Goal: Find specific page/section: Find specific page/section

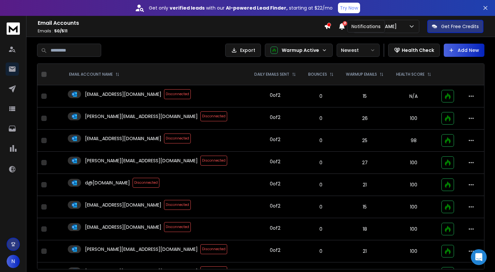
click at [374, 28] on div "Notifications" at bounding box center [366, 26] width 38 height 13
click at [395, 25] on div "[PERSON_NAME]" at bounding box center [385, 26] width 57 height 7
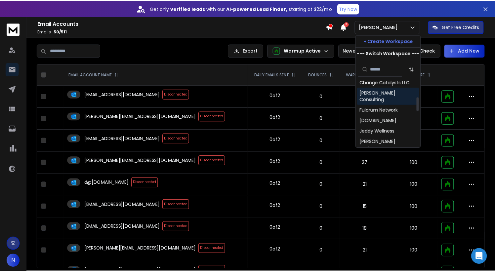
scroll to position [79, 0]
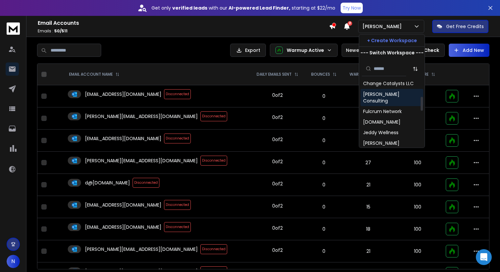
click at [375, 95] on div "[PERSON_NAME] Consulting" at bounding box center [391, 97] width 57 height 13
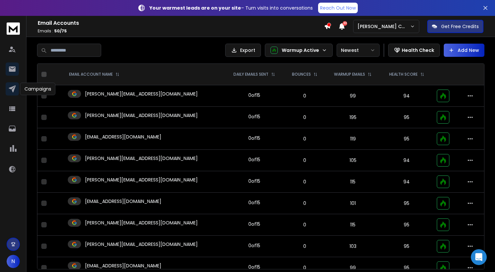
click at [14, 89] on icon at bounding box center [12, 88] width 7 height 7
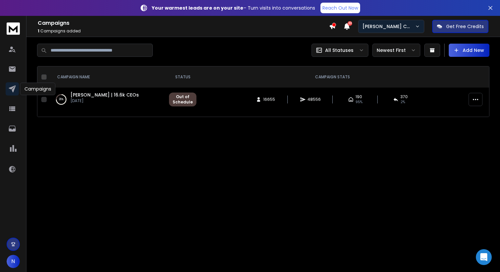
click at [381, 26] on p "[PERSON_NAME] Consulting" at bounding box center [388, 26] width 53 height 7
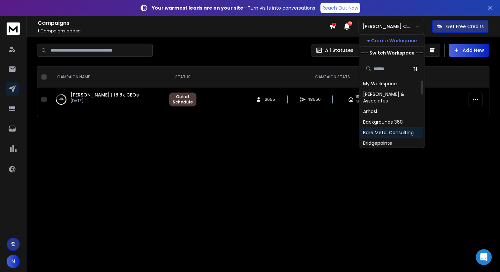
scroll to position [12, 0]
click at [382, 133] on div "Bridgepointe Technologies" at bounding box center [391, 136] width 57 height 13
